Goal: Task Accomplishment & Management: Manage account settings

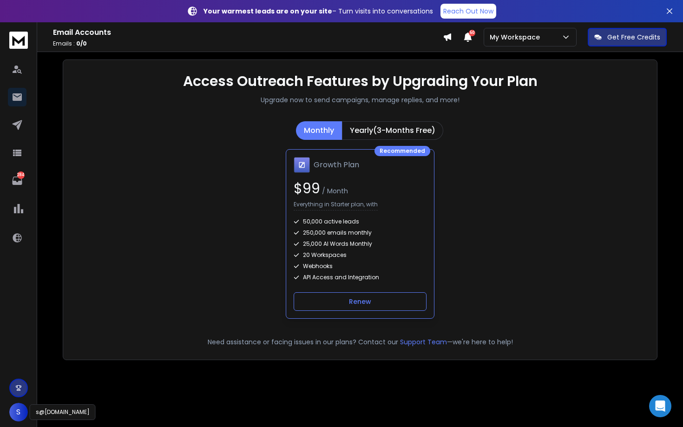
click at [17, 407] on span "S" at bounding box center [18, 412] width 19 height 19
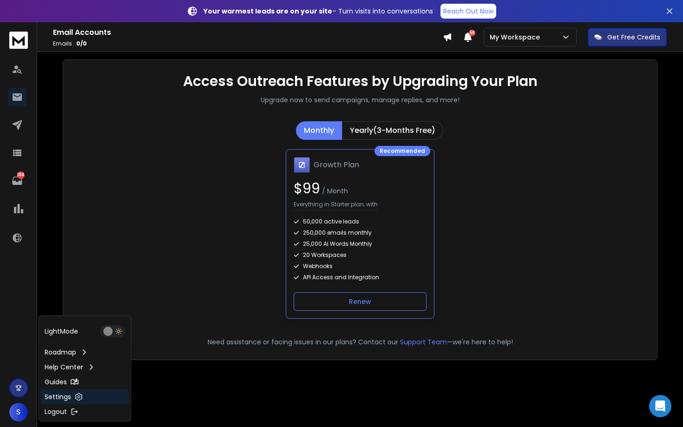
click at [58, 401] on div "Settings" at bounding box center [85, 396] width 88 height 15
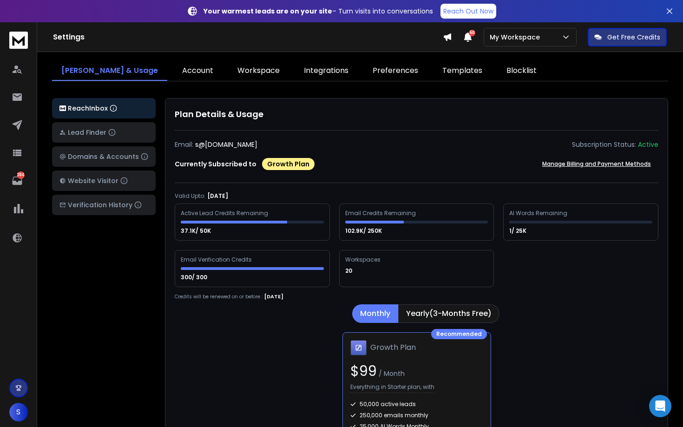
click at [592, 164] on p "Manage Billing and Payment Methods" at bounding box center [596, 163] width 109 height 7
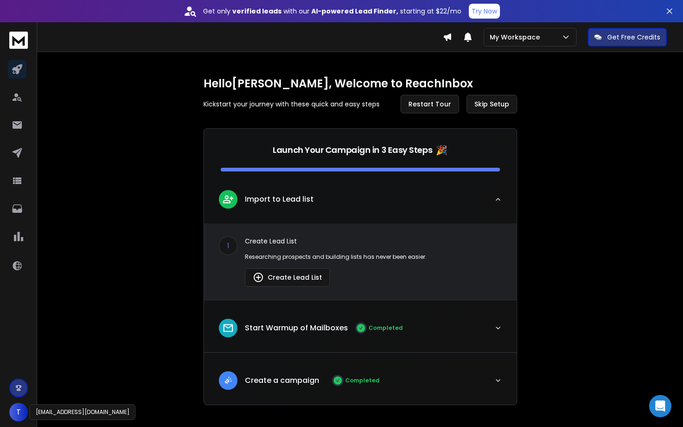
click at [16, 411] on span "T" at bounding box center [18, 412] width 19 height 19
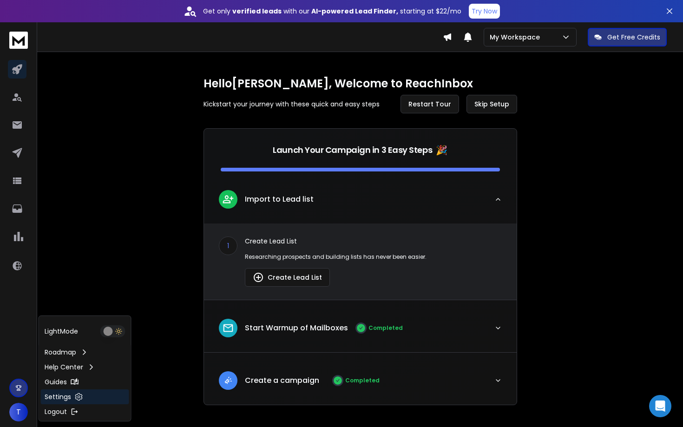
click at [53, 399] on p "Settings" at bounding box center [58, 396] width 26 height 9
